Goal: Task Accomplishment & Management: Use online tool/utility

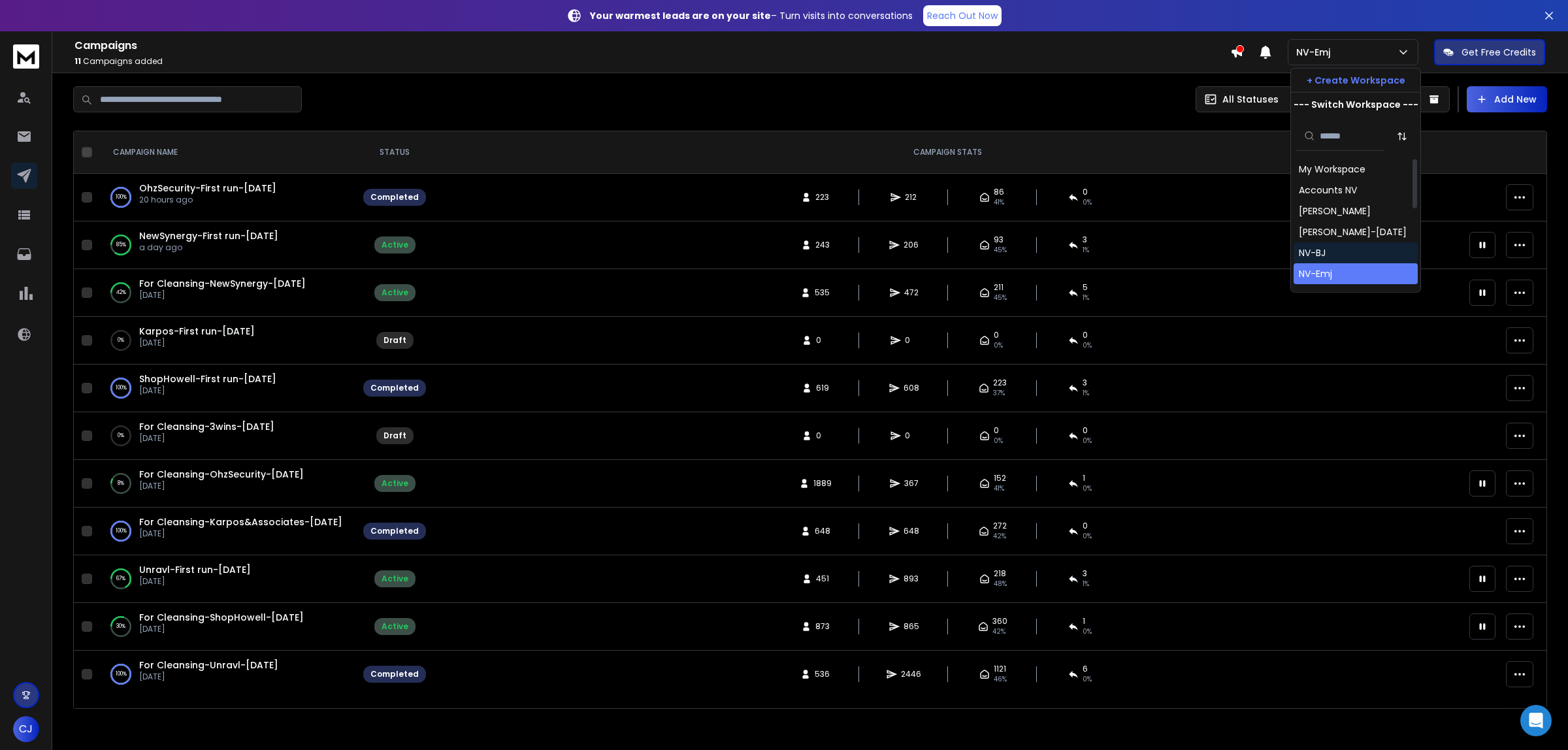
click at [1347, 255] on div "NV-BJ" at bounding box center [1355, 253] width 125 height 21
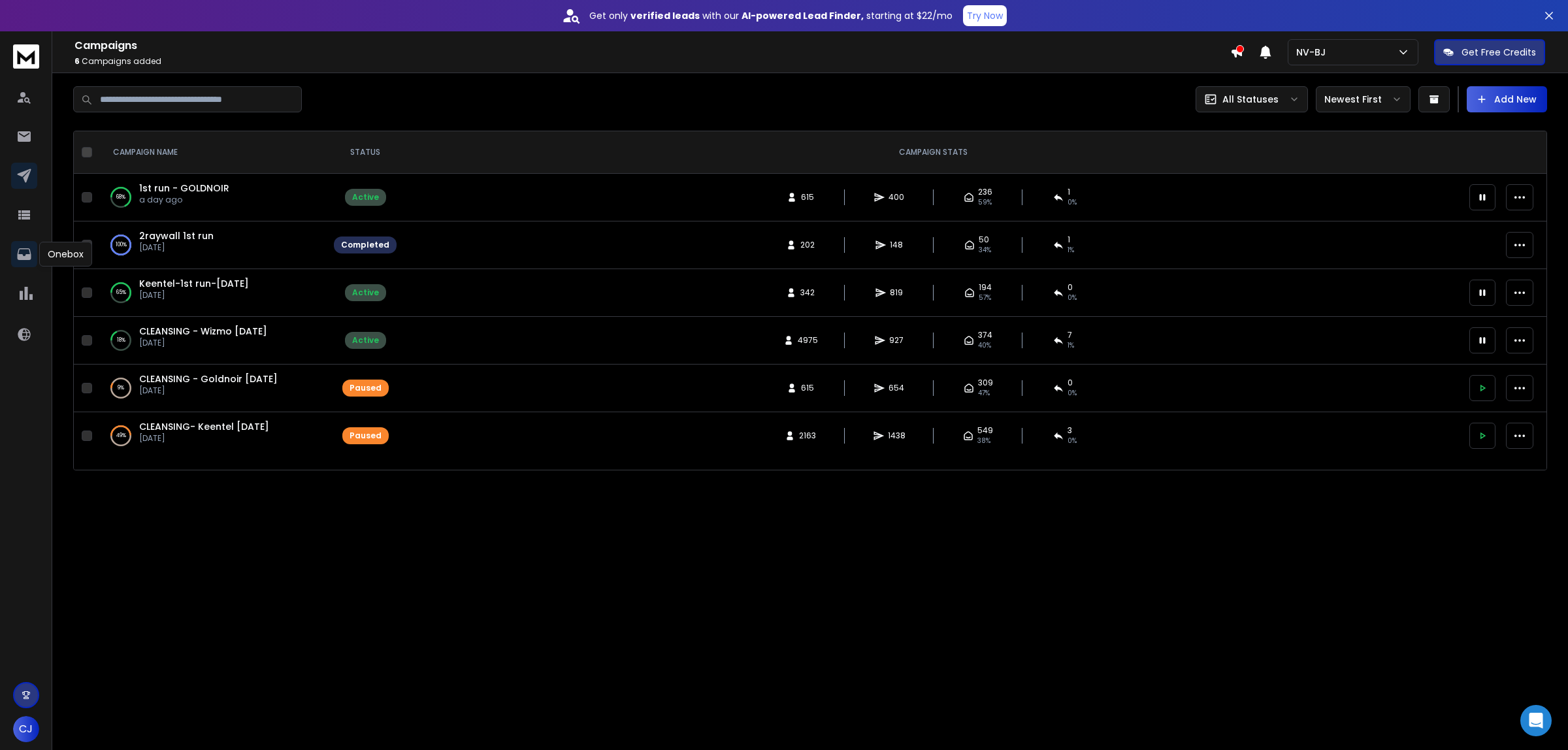
click at [27, 254] on icon at bounding box center [24, 254] width 15 height 15
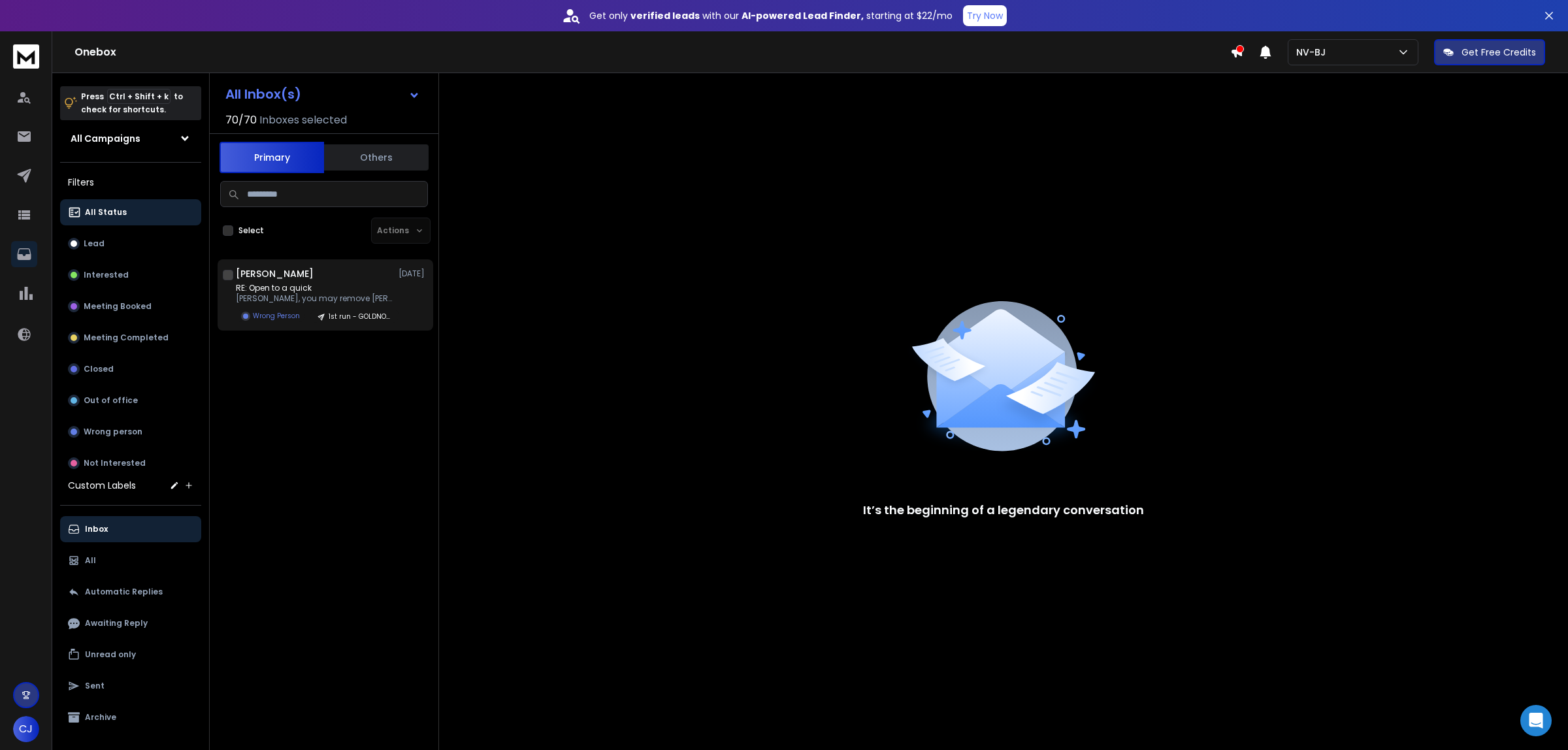
click at [340, 289] on p "RE: Open to a quick" at bounding box center [314, 288] width 157 height 11
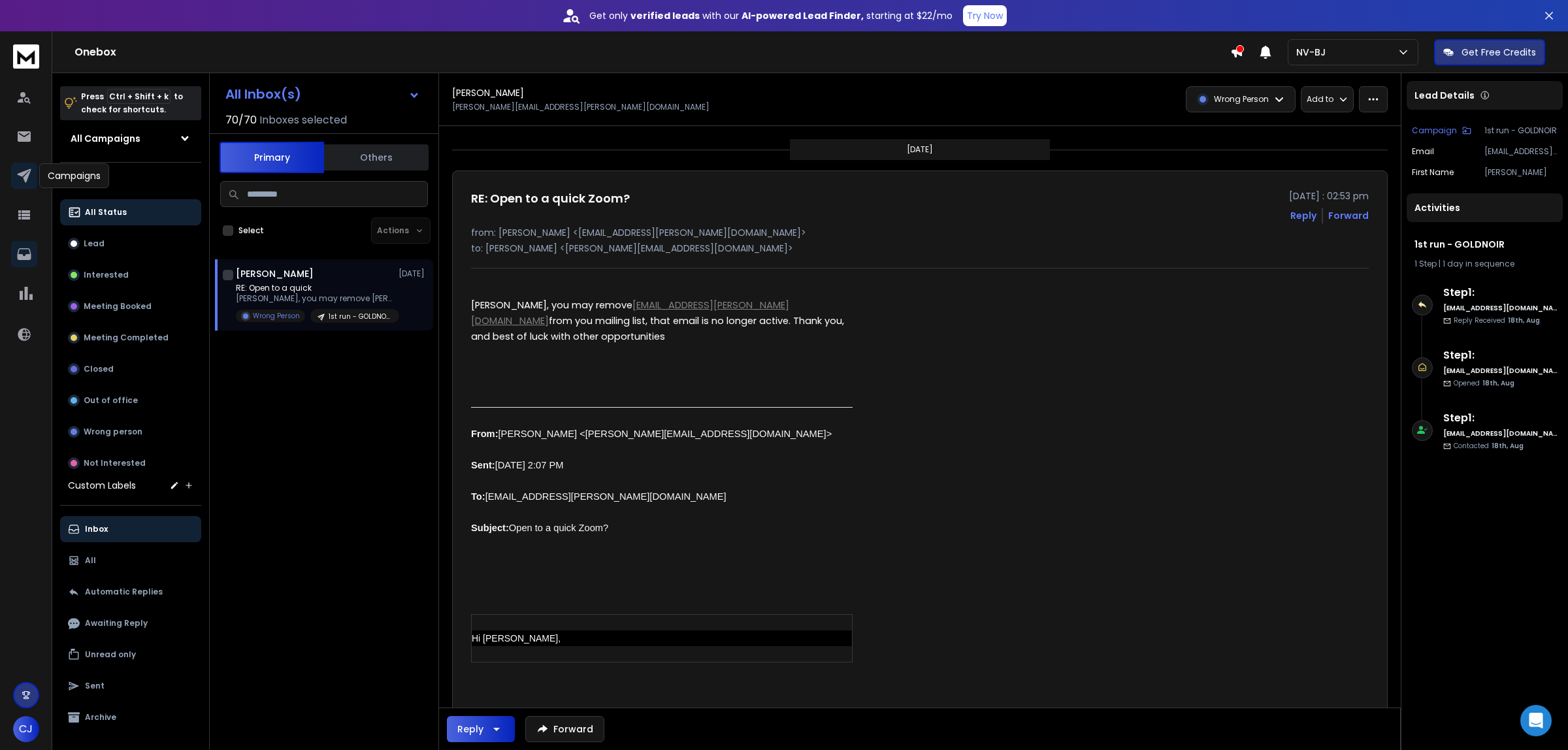
click at [31, 174] on icon at bounding box center [24, 175] width 15 height 15
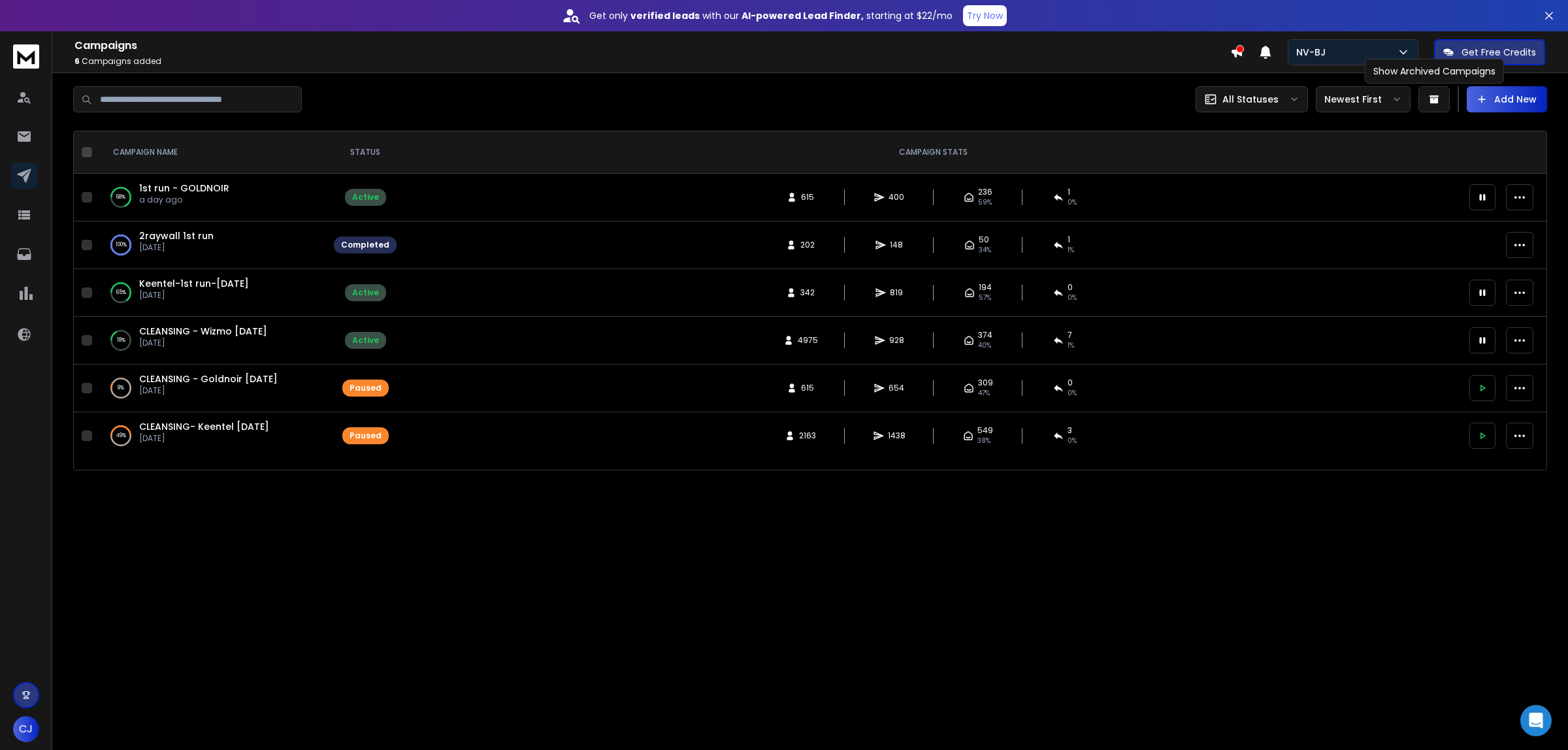
click at [1367, 50] on div "NV-BJ" at bounding box center [1353, 52] width 114 height 13
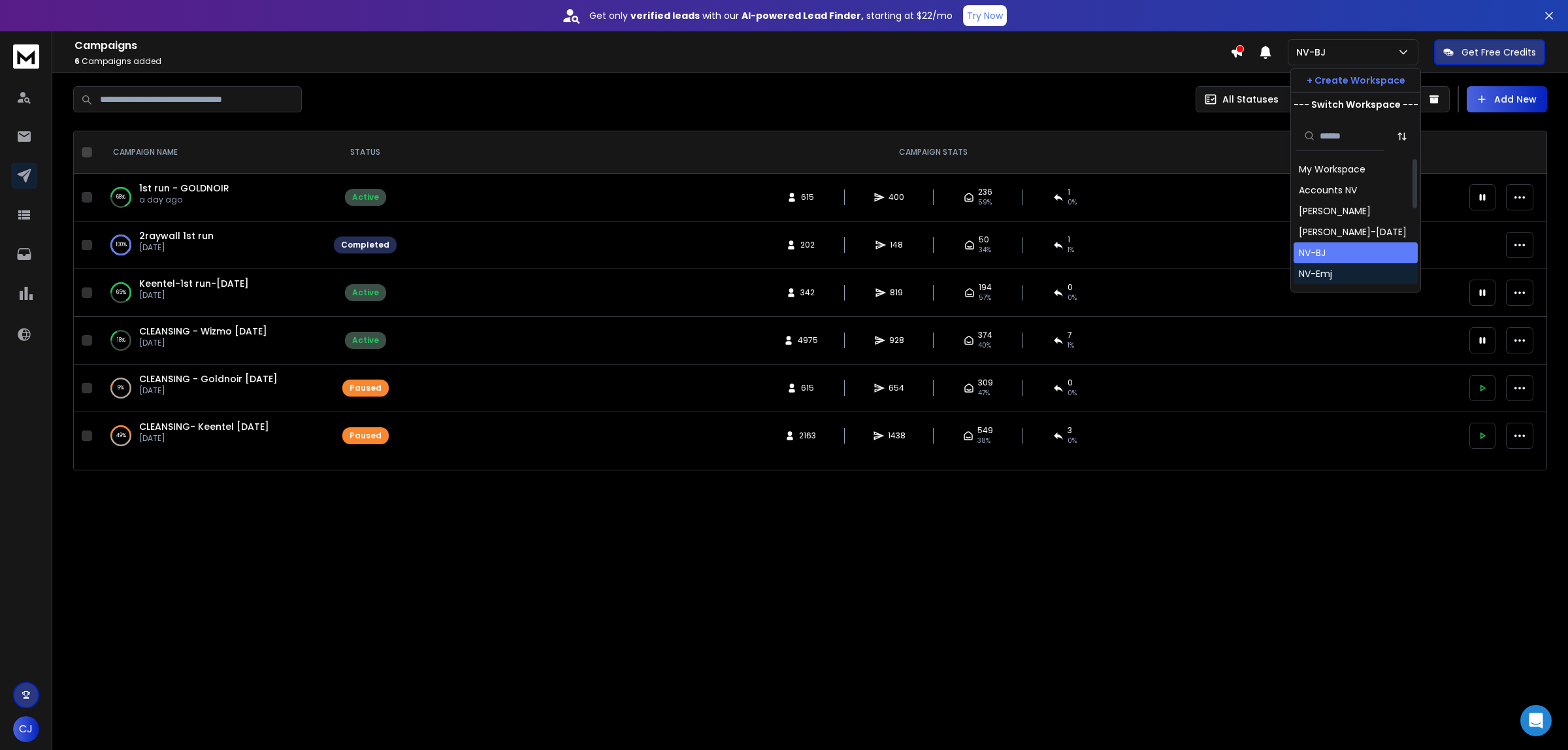
click at [1334, 277] on div "NV-Emj" at bounding box center [1355, 274] width 125 height 21
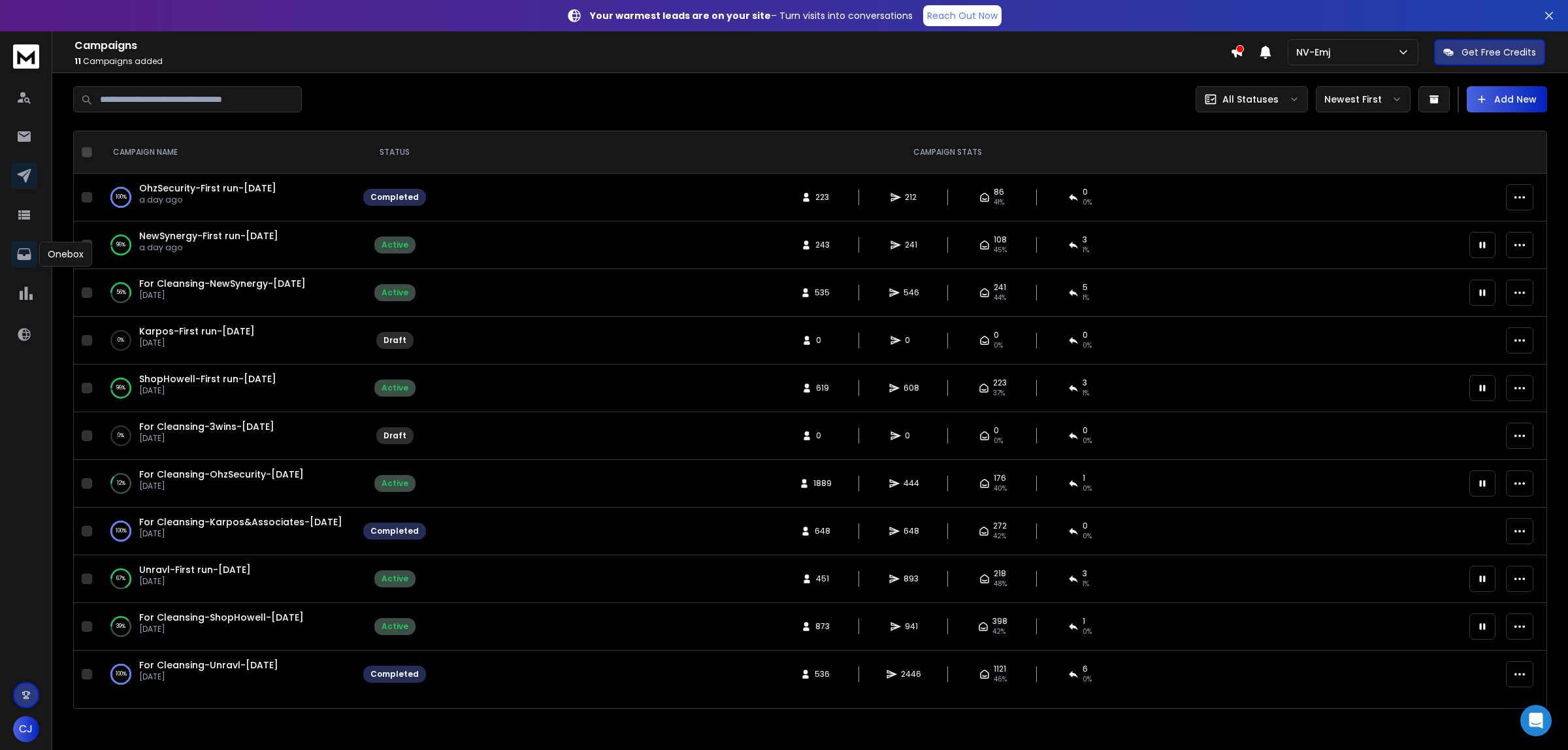
click at [20, 250] on icon at bounding box center [24, 254] width 15 height 15
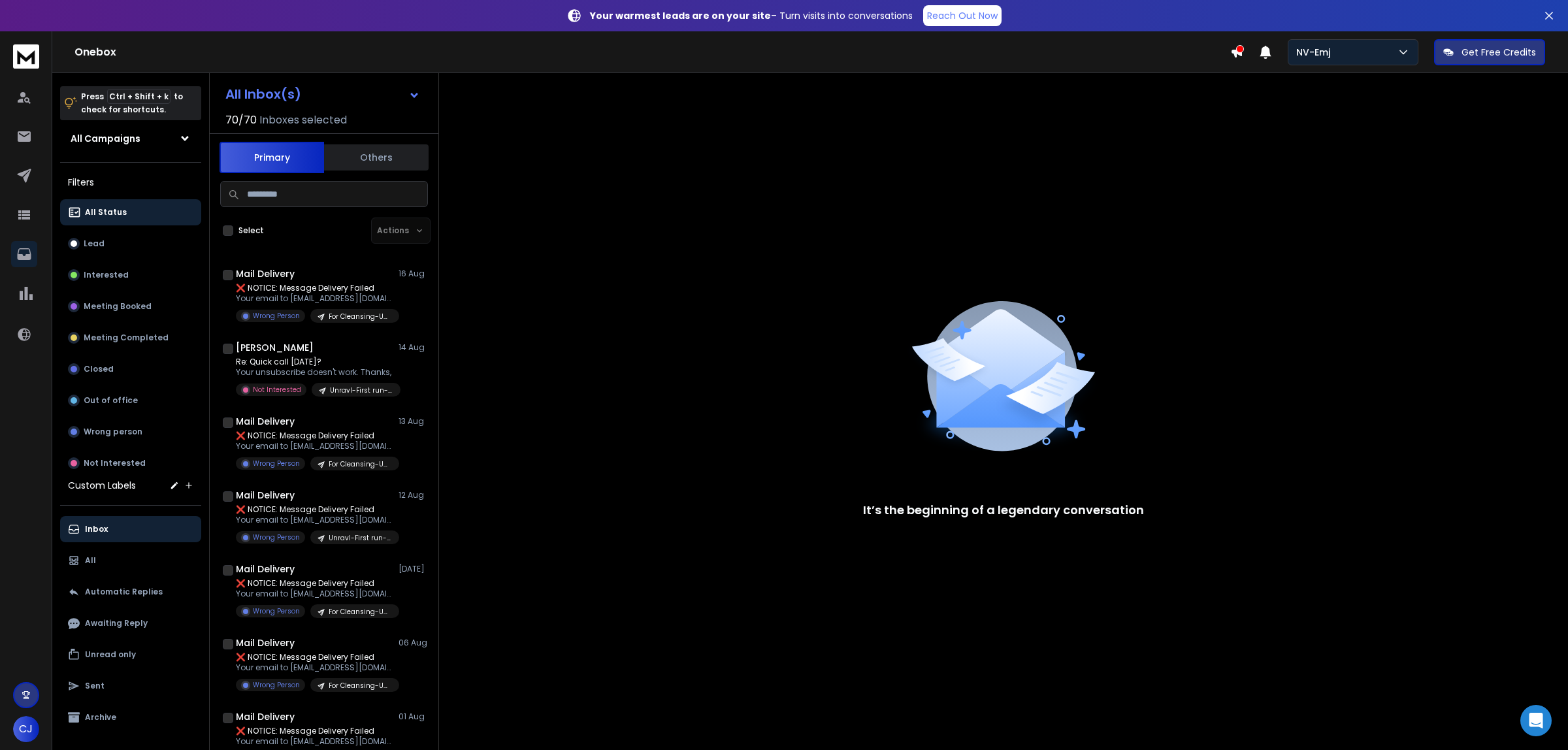
click at [1328, 57] on p "NV-Emj" at bounding box center [1315, 52] width 39 height 13
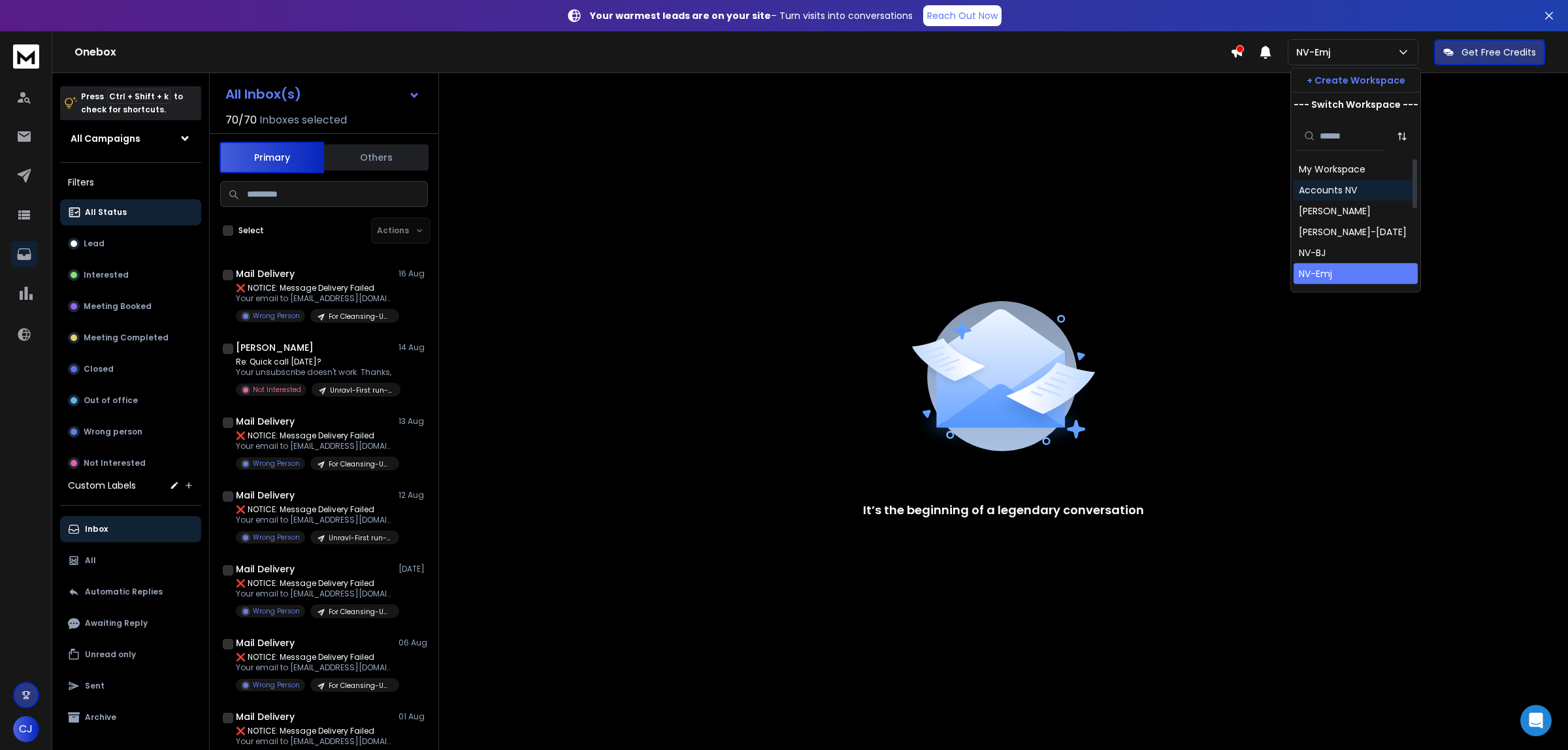
scroll to position [82, 0]
click at [1347, 214] on div "NV-Matt" at bounding box center [1355, 213] width 125 height 21
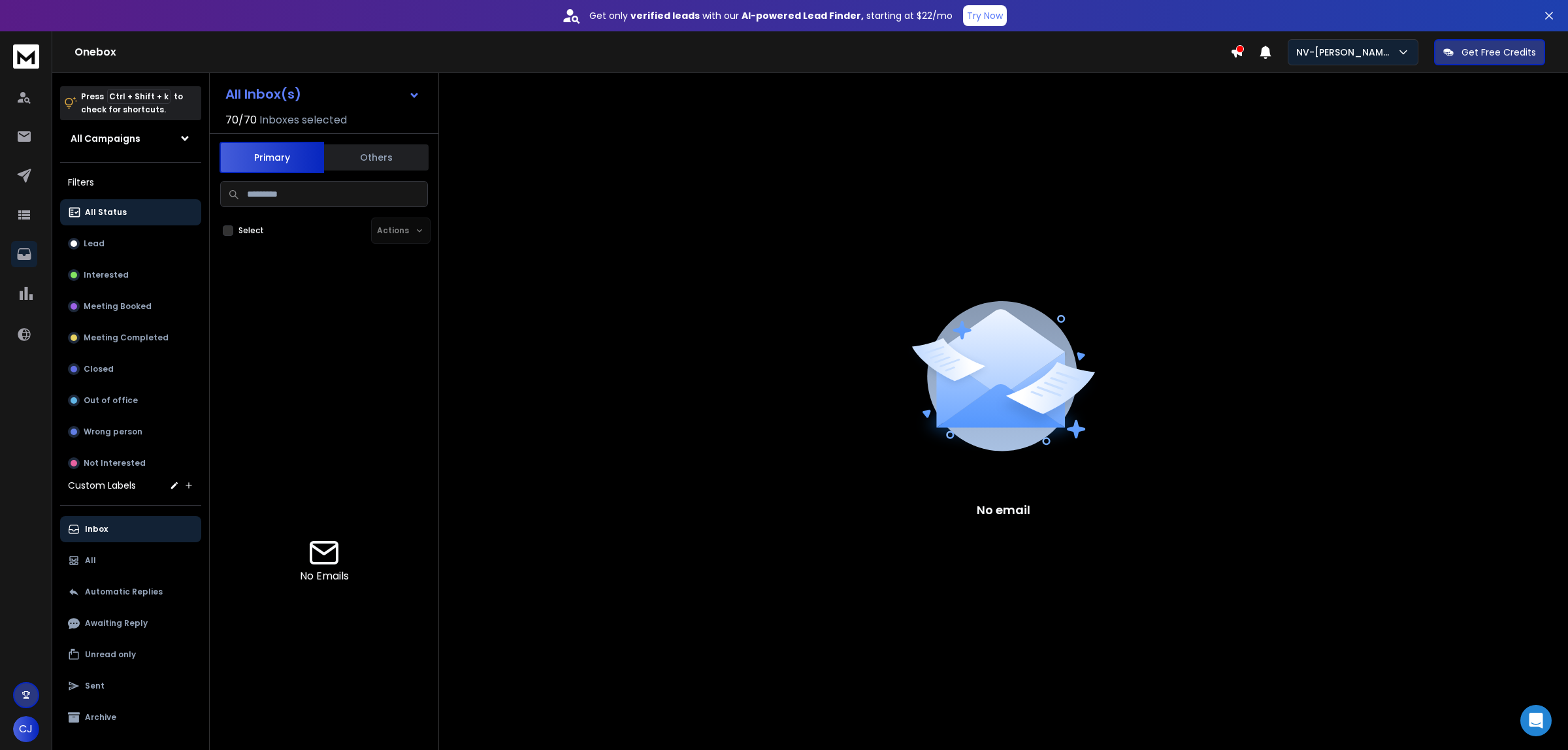
click at [1358, 49] on div "NV-[PERSON_NAME]" at bounding box center [1353, 52] width 114 height 13
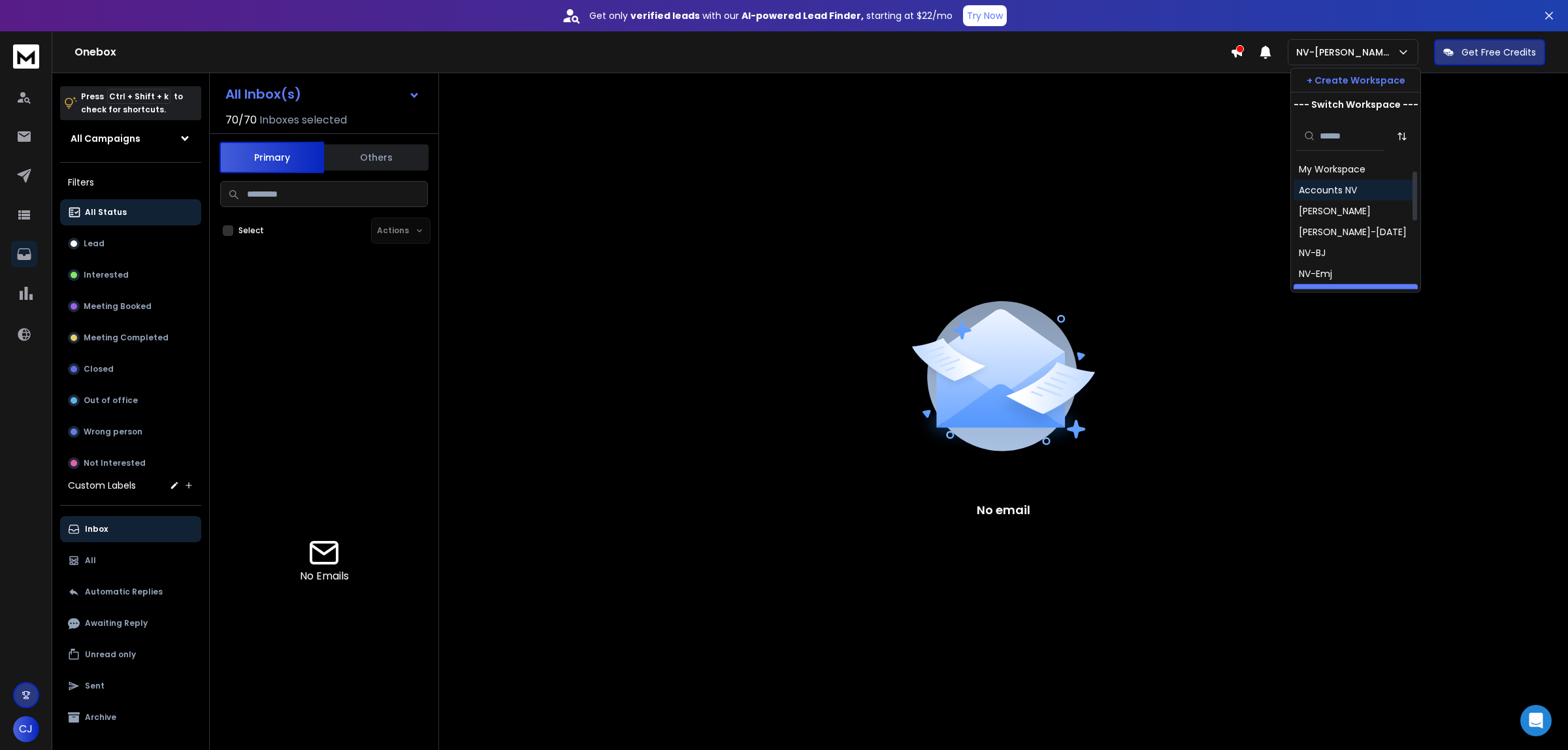
scroll to position [82, 0]
click at [1346, 234] on div "NV-[PERSON_NAME]" at bounding box center [1355, 234] width 125 height 21
